Goal: Communication & Community: Answer question/provide support

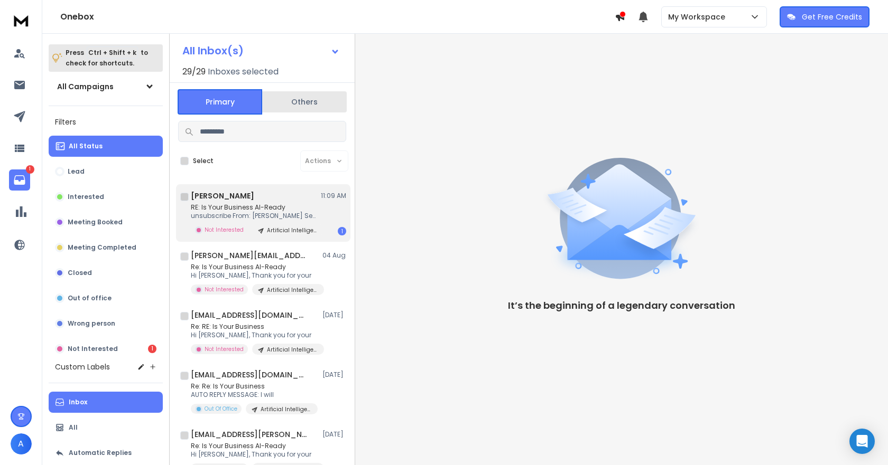
click at [264, 217] on p "unsubscribe From: Lily Mae Sent:" at bounding box center [254, 216] width 127 height 8
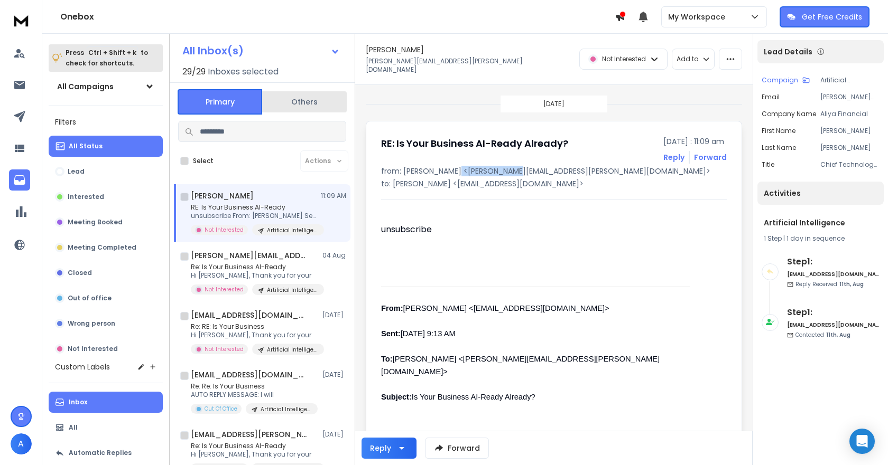
drag, startPoint x: 448, startPoint y: 163, endPoint x: 501, endPoint y: 162, distance: 53.4
click at [501, 166] on p "from: Eric Hexter <eric@aliya.com>" at bounding box center [554, 171] width 346 height 11
copy p "eric@aliya.com"
click at [673, 152] on button "Reply" at bounding box center [673, 157] width 21 height 11
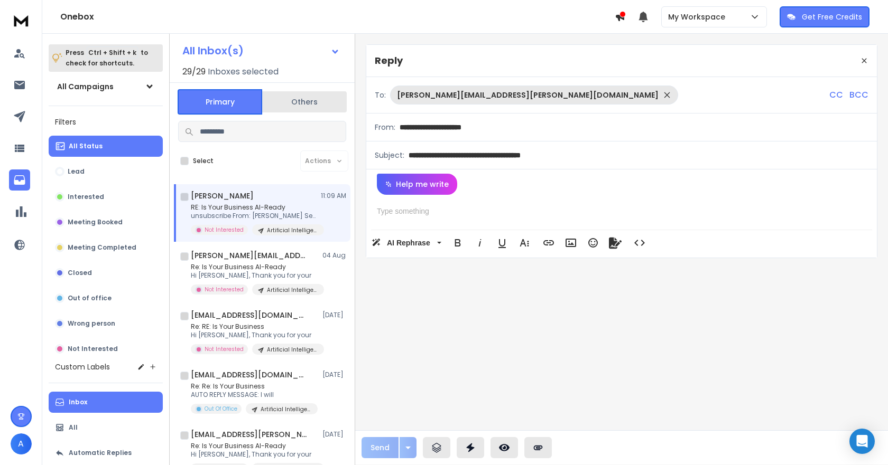
click at [400, 207] on div at bounding box center [621, 212] width 489 height 12
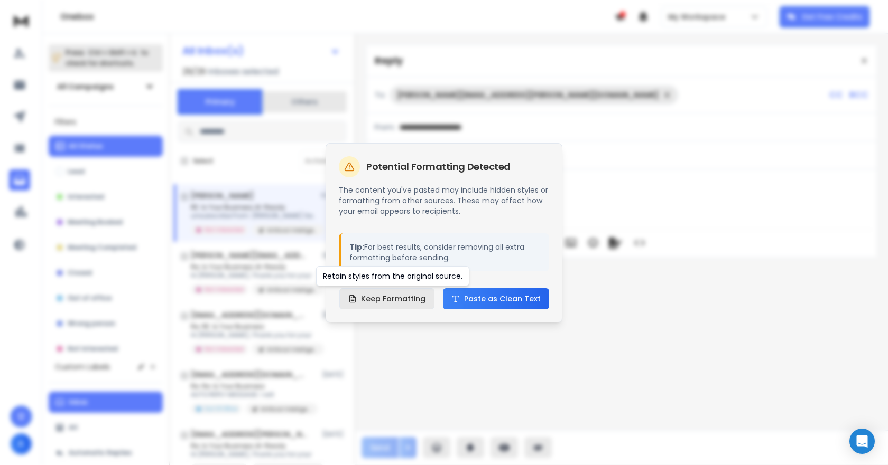
click at [411, 300] on button "Keep Formatting" at bounding box center [386, 298] width 95 height 21
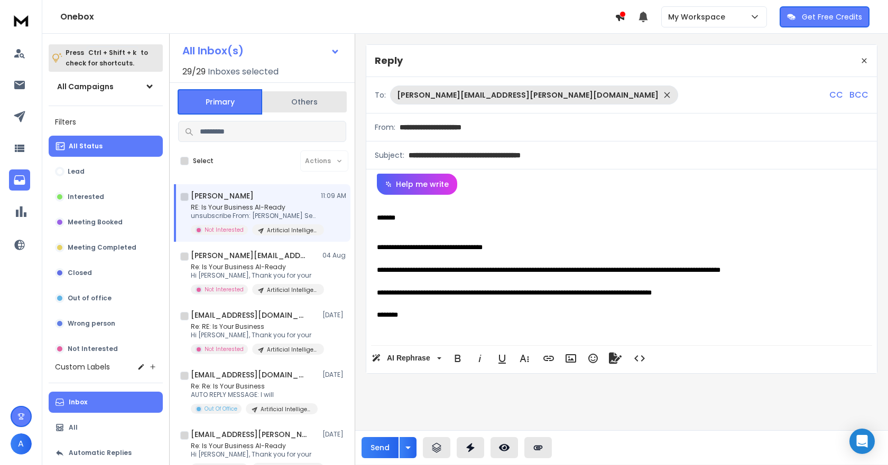
click at [431, 313] on div "********" at bounding box center [620, 315] width 486 height 11
click at [396, 216] on div "*******" at bounding box center [620, 217] width 486 height 11
click at [423, 327] on div at bounding box center [621, 327] width 489 height 12
click at [444, 304] on div at bounding box center [621, 304] width 489 height 11
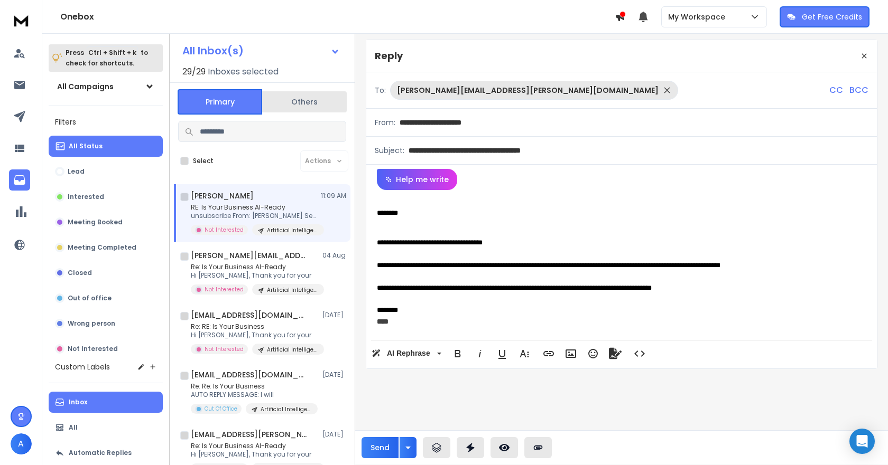
scroll to position [7, 0]
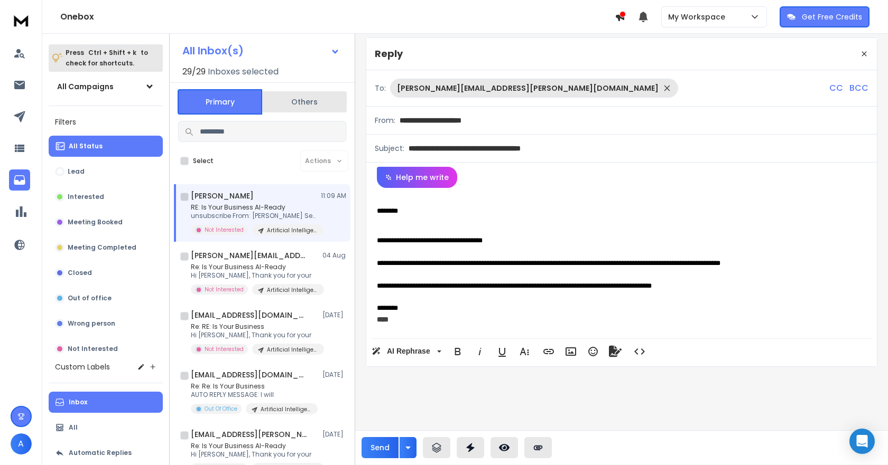
click at [375, 446] on button "Send" at bounding box center [379, 447] width 37 height 21
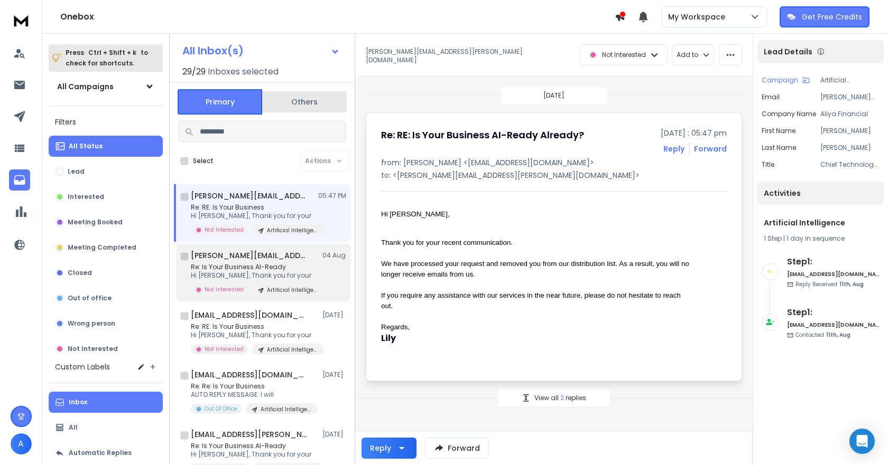
click at [254, 261] on div "daniel@gopinecone.com 04 Aug Re: Is Your Business AI-Ready Hi Daniel, Thank you…" at bounding box center [268, 272] width 155 height 45
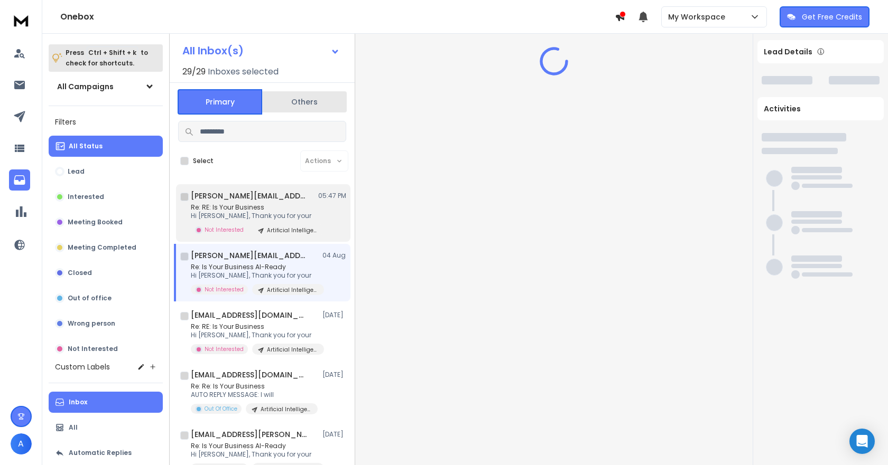
click at [256, 217] on p "Hi Eric, Thank you for your" at bounding box center [254, 216] width 127 height 8
